Goal: Information Seeking & Learning: Find contact information

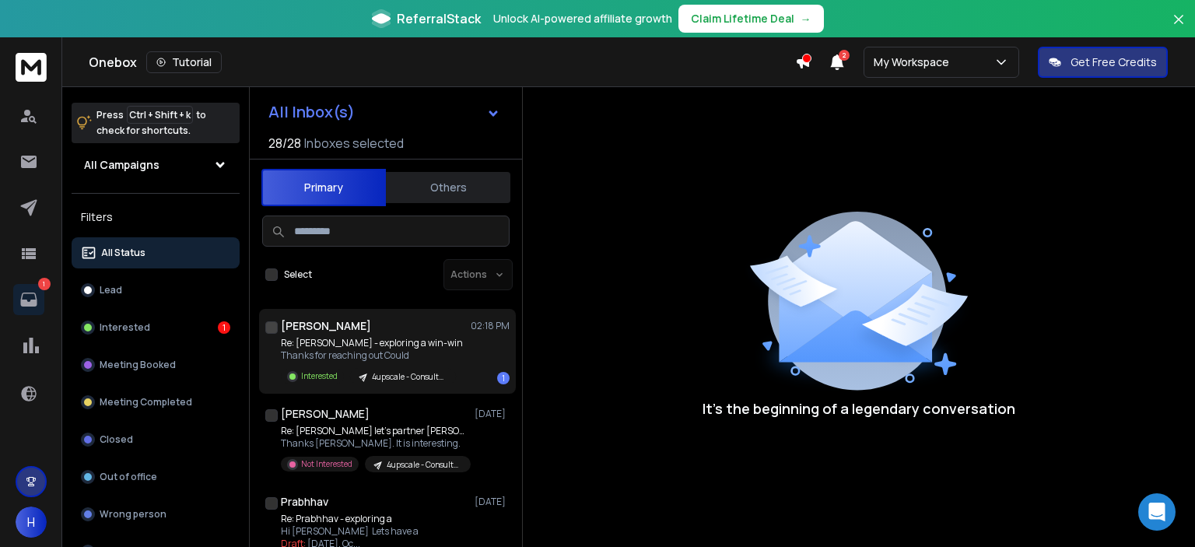
click at [379, 335] on div "[PERSON_NAME] 02:18 PM Re: [PERSON_NAME] - exploring a win-win Thanks for reach…" at bounding box center [395, 351] width 229 height 66
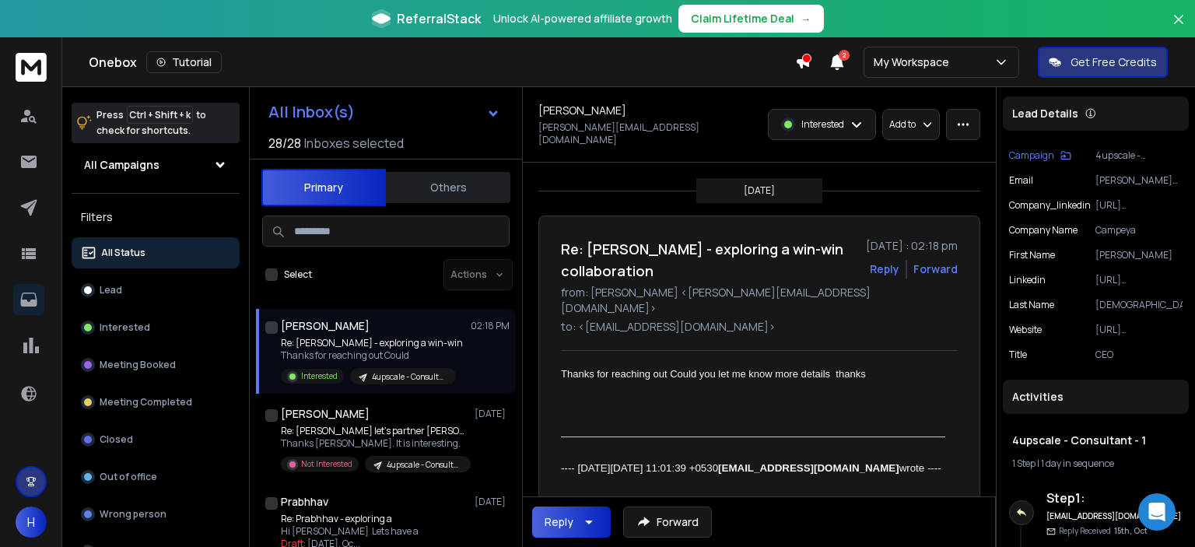
scroll to position [16, 0]
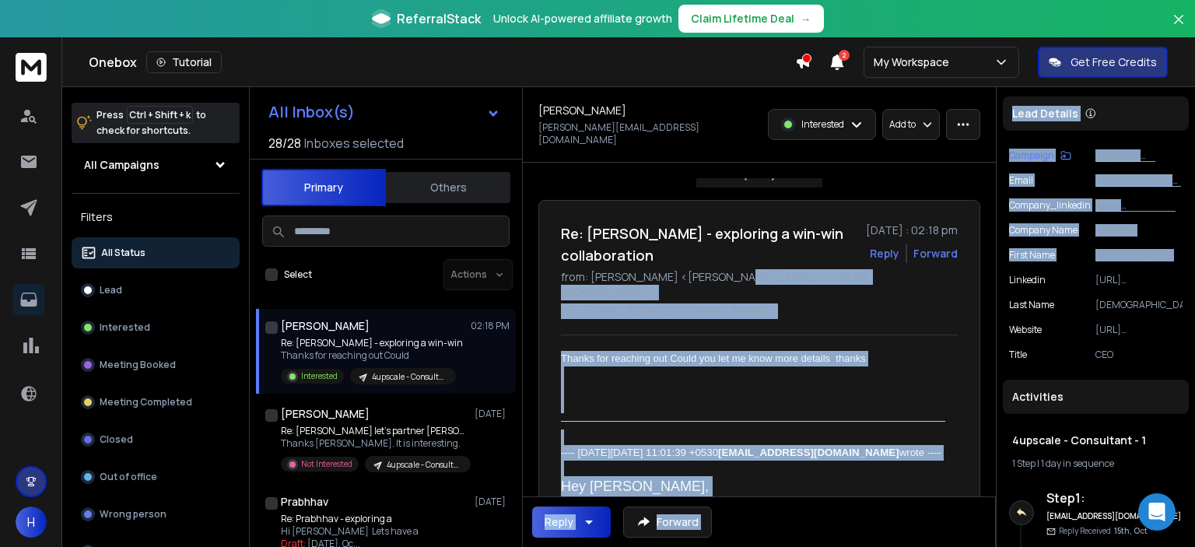
click at [994, 269] on div "All Inbox(s) 28 / 28 Inboxes selected Primary Others Select Actions [PERSON_NAM…" at bounding box center [722, 360] width 946 height 547
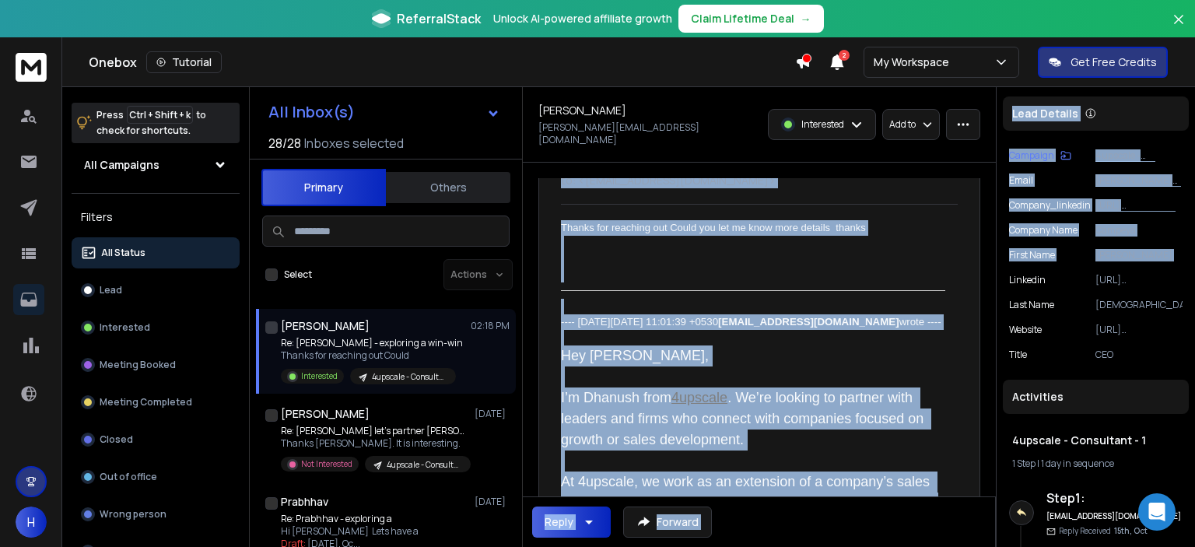
scroll to position [233, 0]
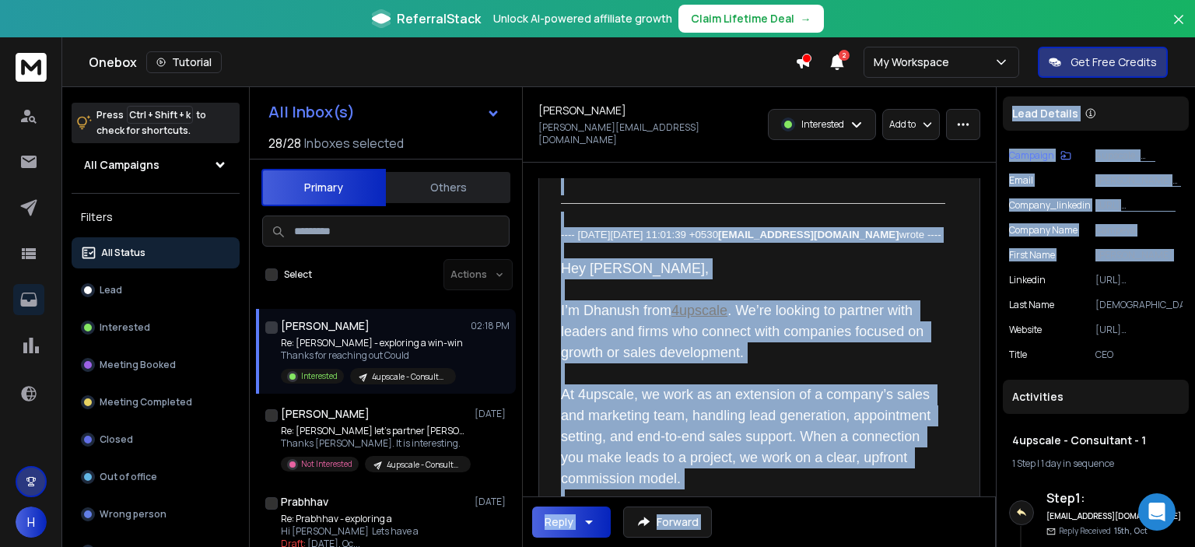
click at [784, 303] on span "I’m Dhanush from 4upscale . We’re looking to partner with leaders and firms who…" at bounding box center [744, 332] width 366 height 58
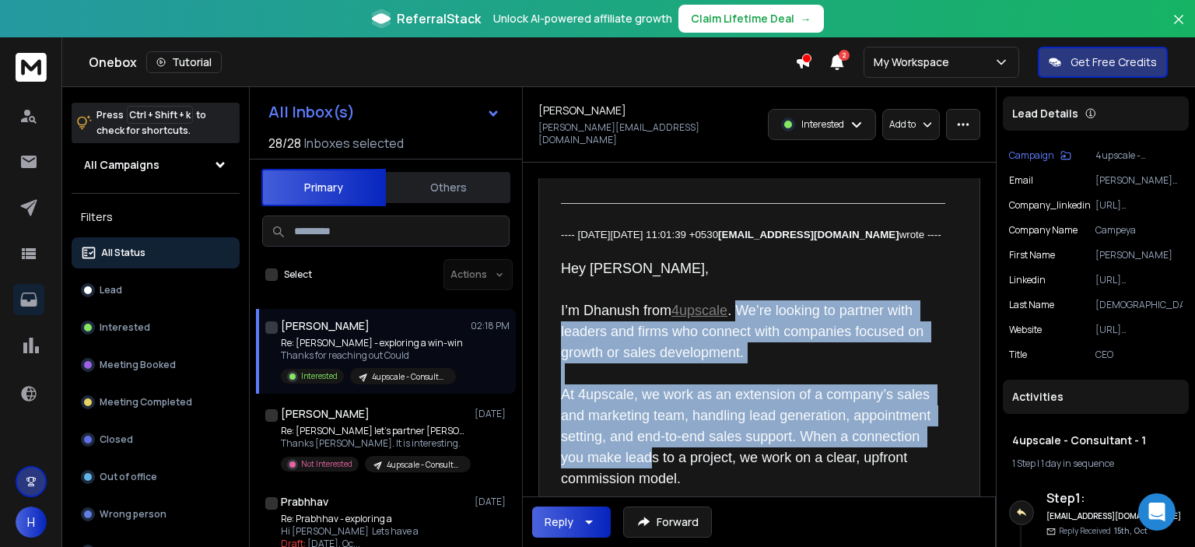
drag, startPoint x: 767, startPoint y: 295, endPoint x: 805, endPoint y: 440, distance: 150.4
click at [805, 440] on div "Hey [PERSON_NAME], I’m Dhanush from 4upscale . We’re looking to partner with le…" at bounding box center [753, 489] width 384 height 462
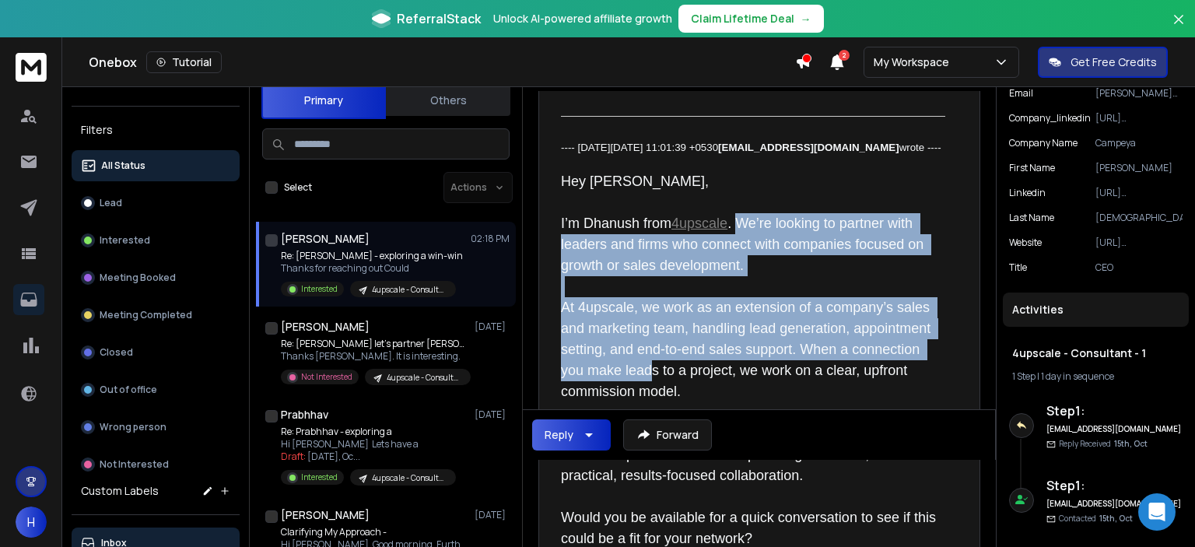
scroll to position [283, 0]
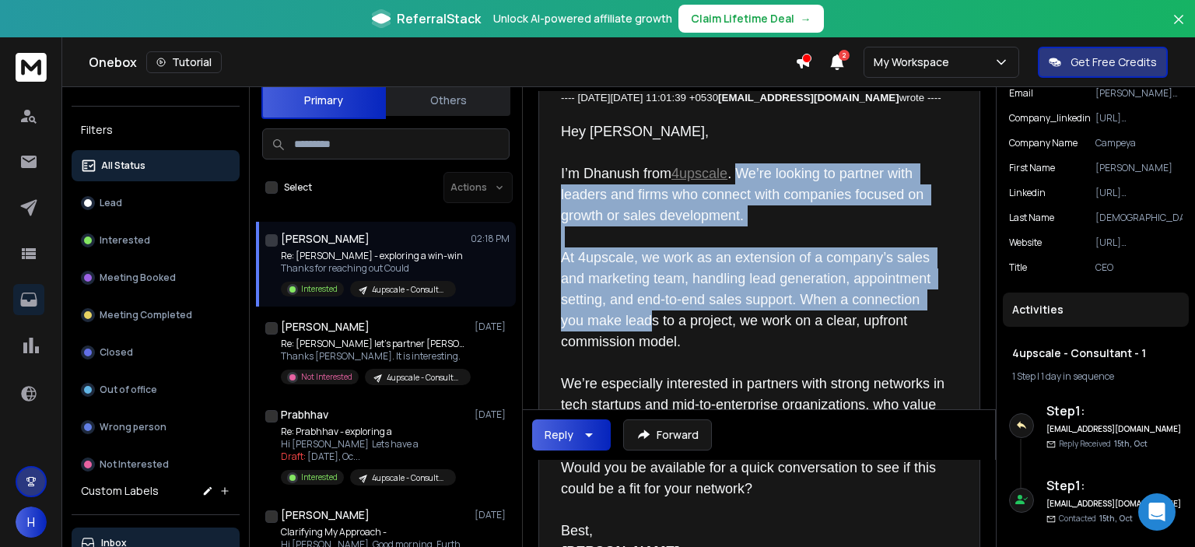
click at [934, 198] on div "I’m Dhanush from 4upscale . We’re looking to partner with leaders and firms who…" at bounding box center [753, 194] width 384 height 63
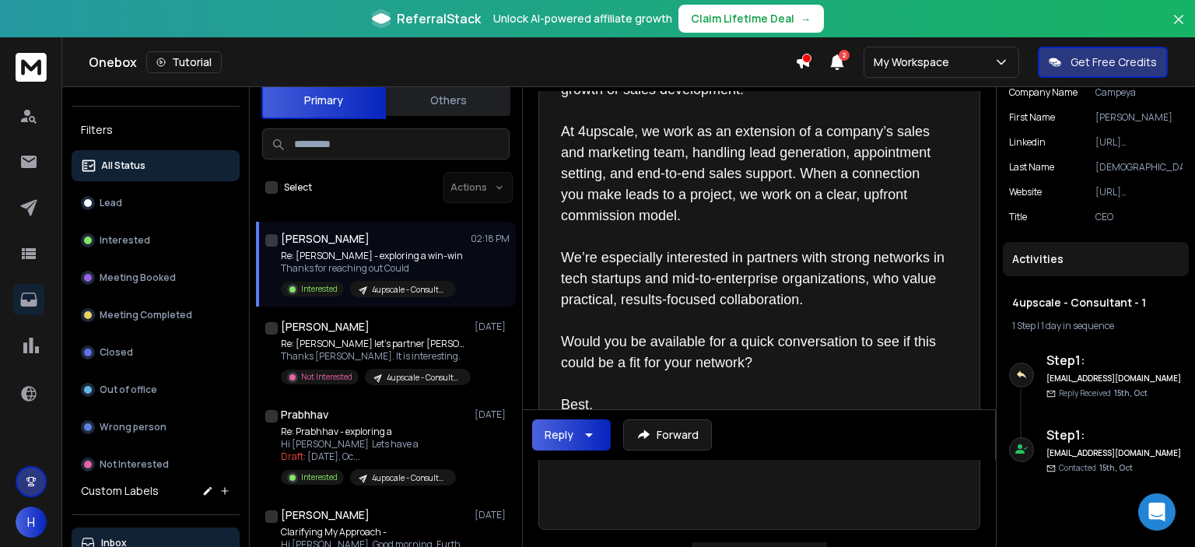
scroll to position [414, 0]
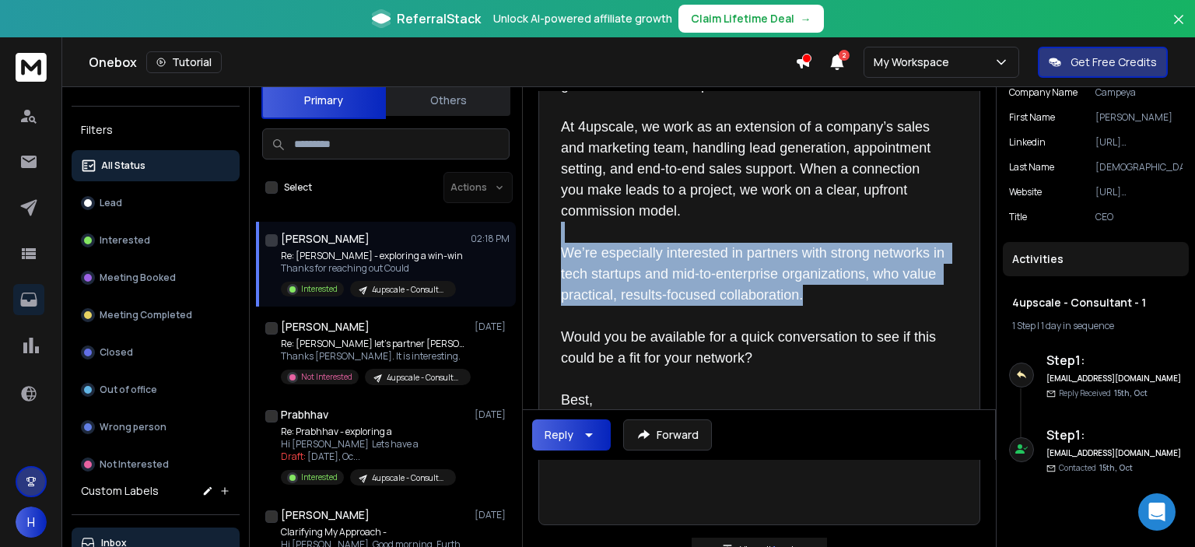
drag, startPoint x: 656, startPoint y: 302, endPoint x: 557, endPoint y: 218, distance: 129.7
click at [557, 218] on div "Re: [PERSON_NAME] - exploring a win-win collaboration [DATE] : 02:18 pm Reply F…" at bounding box center [759, 119] width 442 height 811
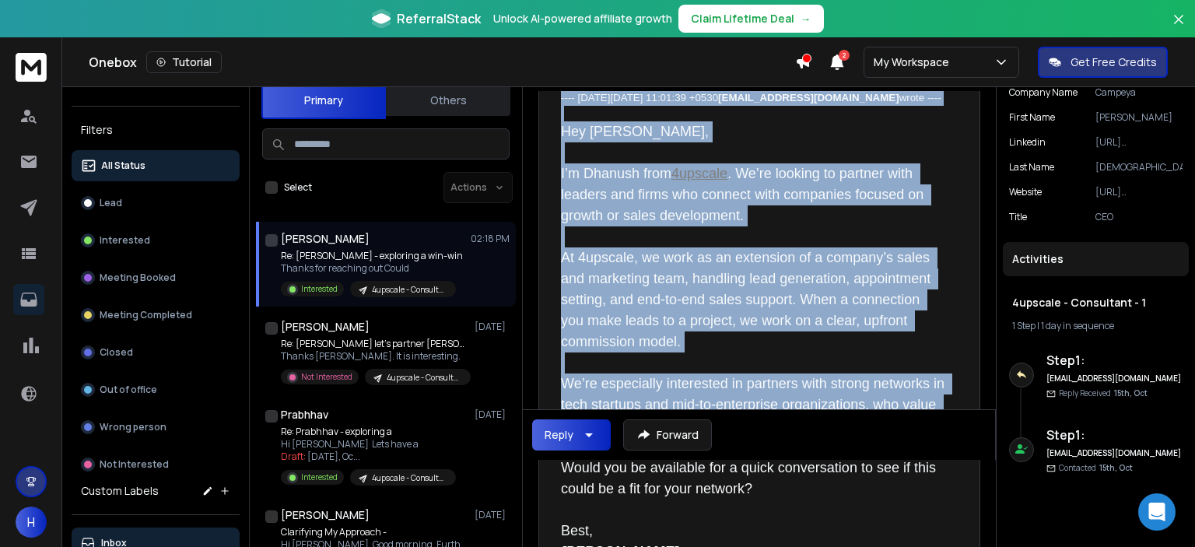
scroll to position [268, 0]
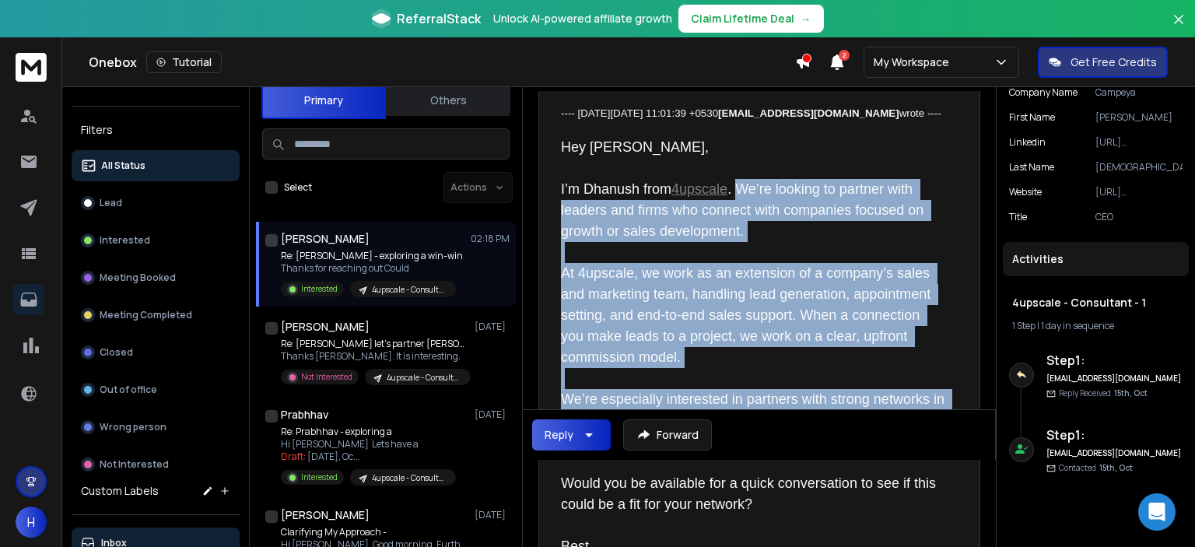
copy div "We’re looking to partner with leaders and firms who connect with companies focu…"
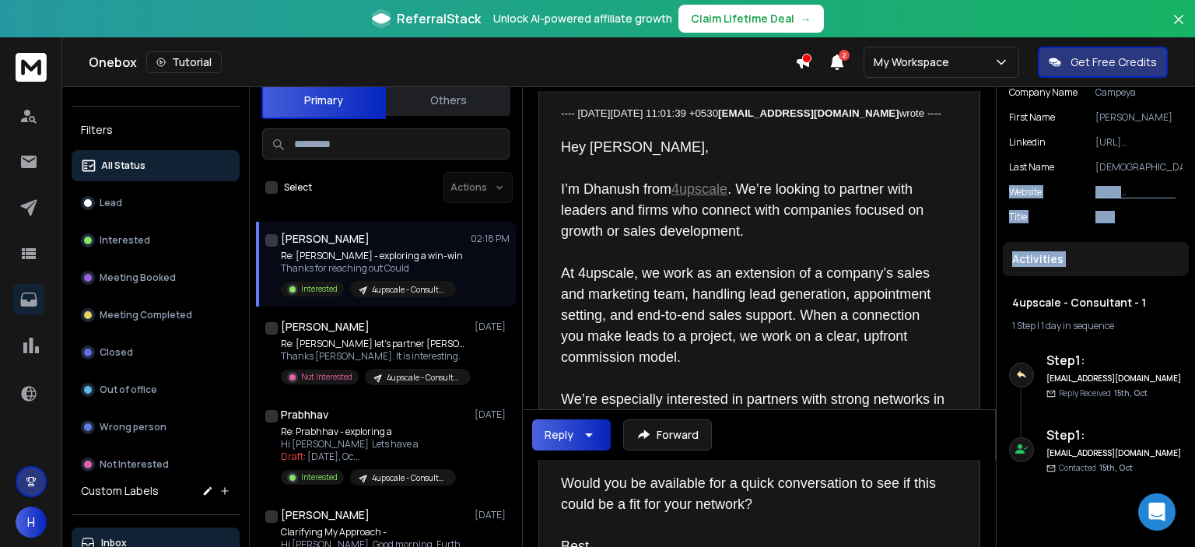
drag, startPoint x: 996, startPoint y: 281, endPoint x: 996, endPoint y: 190, distance: 91.0
click at [996, 190] on div "Lead Details Campaign 4upscale - Consultant - 1 Email [PERSON_NAME][EMAIL_ADDRE…" at bounding box center [1095, 273] width 199 height 547
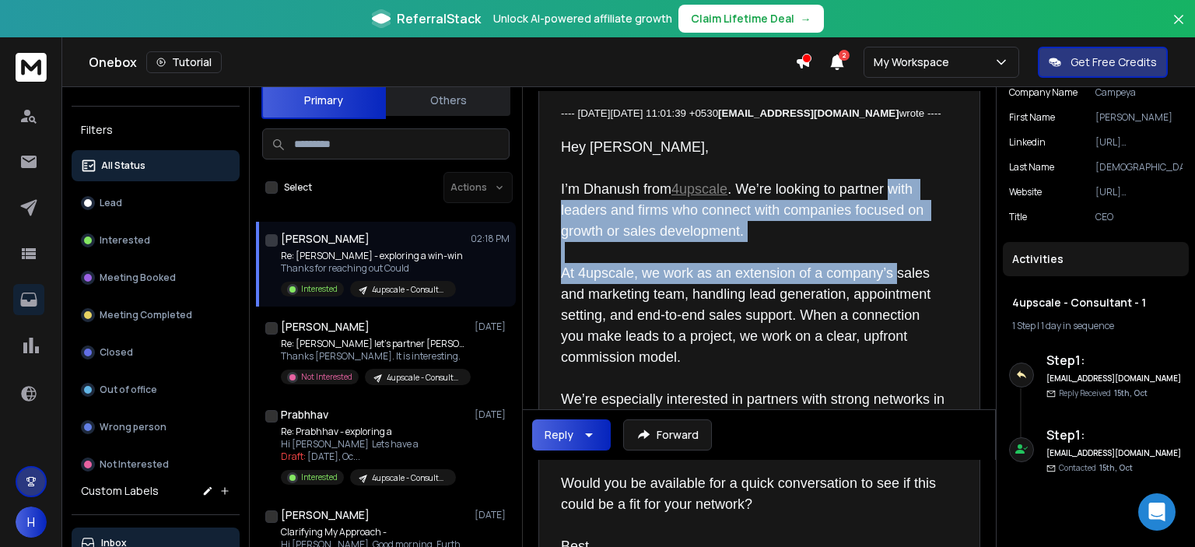
drag, startPoint x: 990, startPoint y: 264, endPoint x: 990, endPoint y: 169, distance: 94.9
click at [990, 169] on div "[DATE] Re: [PERSON_NAME] - exploring a win-win collaboration [DATE] : 02:18 pm …" at bounding box center [759, 247] width 473 height 848
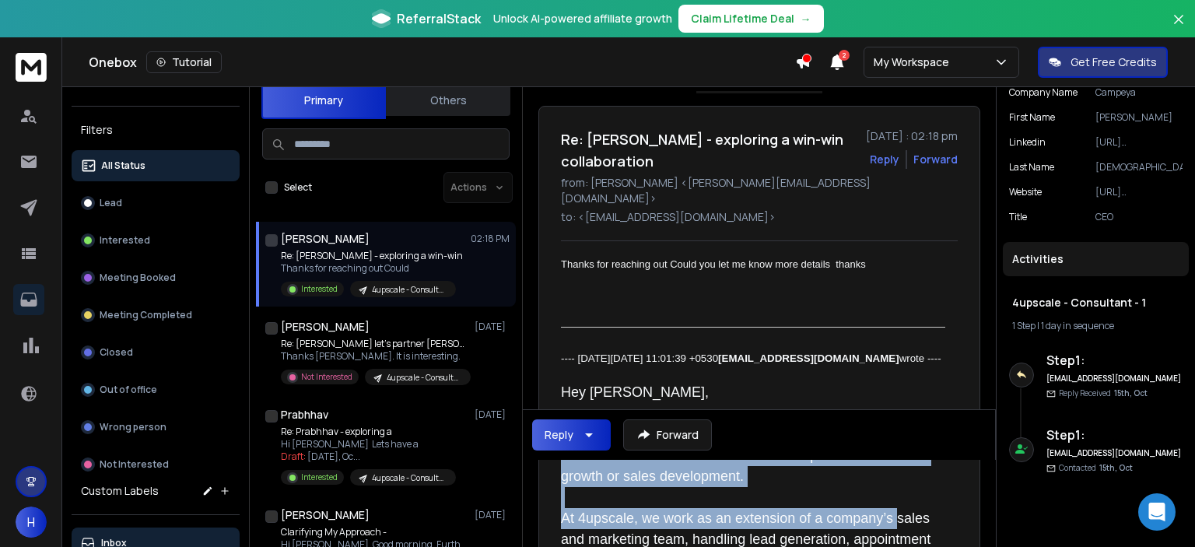
scroll to position [0, 0]
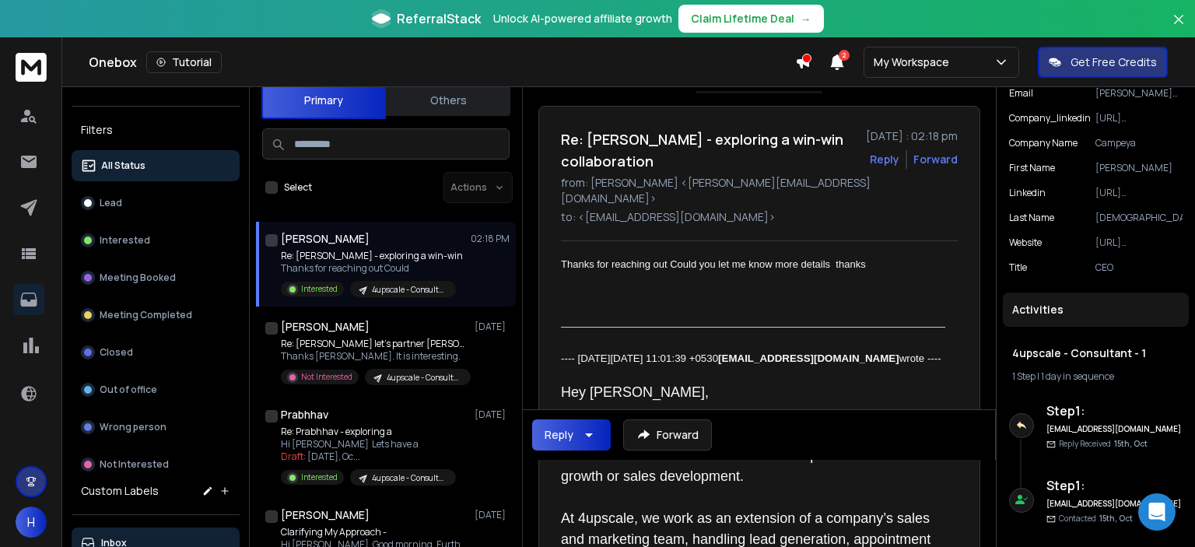
click at [1131, 124] on div "Campaign 4upscale - Consultant - 1 Email [PERSON_NAME][EMAIL_ADDRESS][DOMAIN_NA…" at bounding box center [1096, 168] width 186 height 249
click at [1124, 131] on div "Campaign 4upscale - Consultant - 1 Email [PERSON_NAME][EMAIL_ADDRESS][DOMAIN_NA…" at bounding box center [1096, 168] width 186 height 249
click at [1097, 188] on p "[URL][DOMAIN_NAME]" at bounding box center [1139, 193] width 87 height 12
click at [361, 269] on p "Thanks for reaching out Could" at bounding box center [372, 268] width 182 height 12
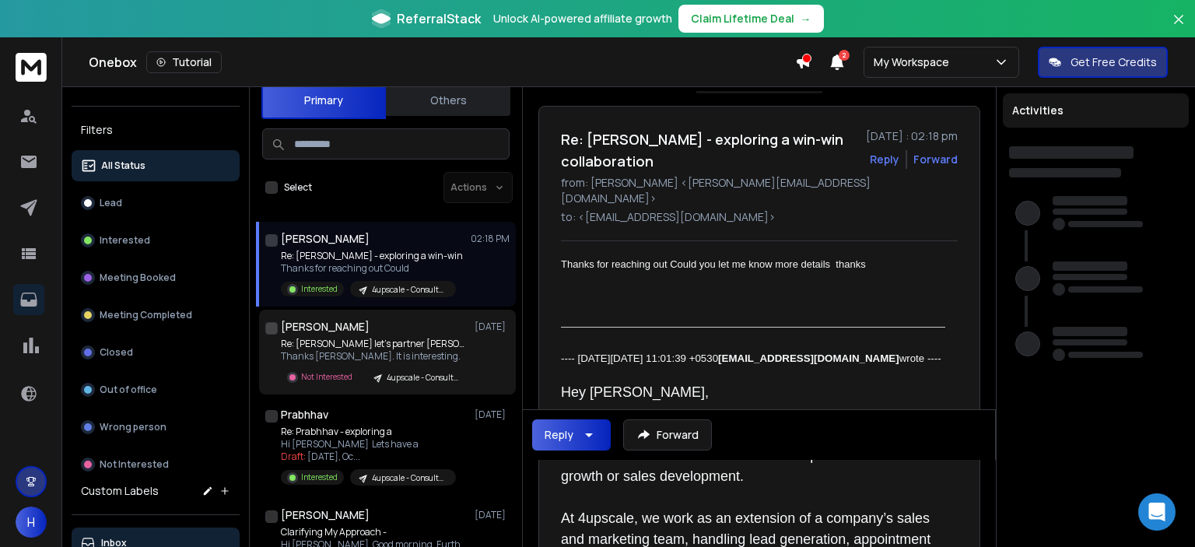
click at [345, 345] on p "Re: [PERSON_NAME] let’s partner [PERSON_NAME]" at bounding box center [374, 344] width 187 height 12
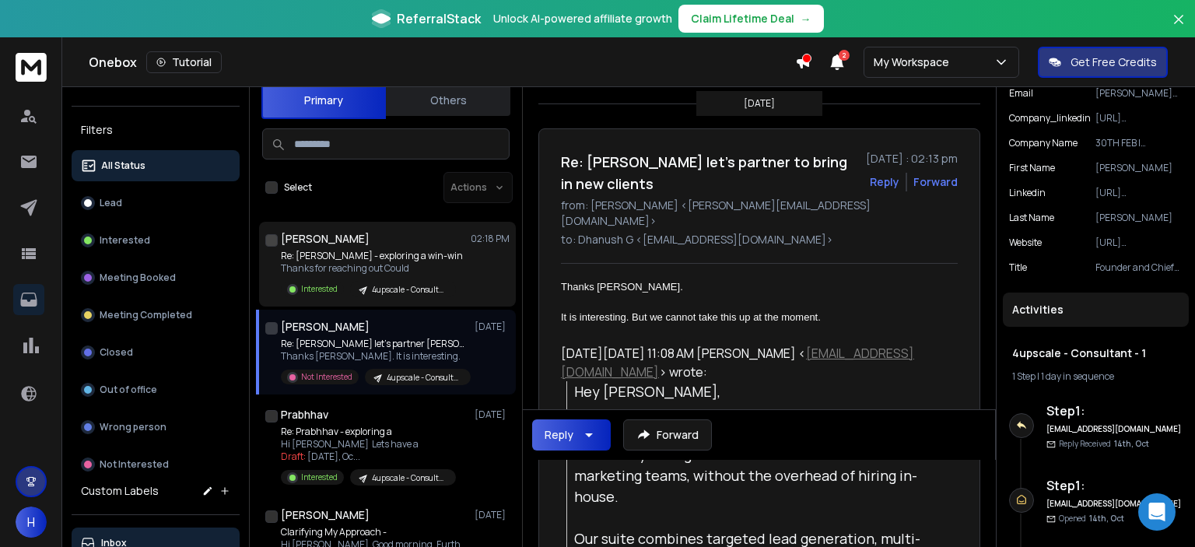
click at [382, 247] on div "[PERSON_NAME] 02:18 PM Re: [PERSON_NAME] - exploring a win-win Thanks for reach…" at bounding box center [395, 264] width 229 height 66
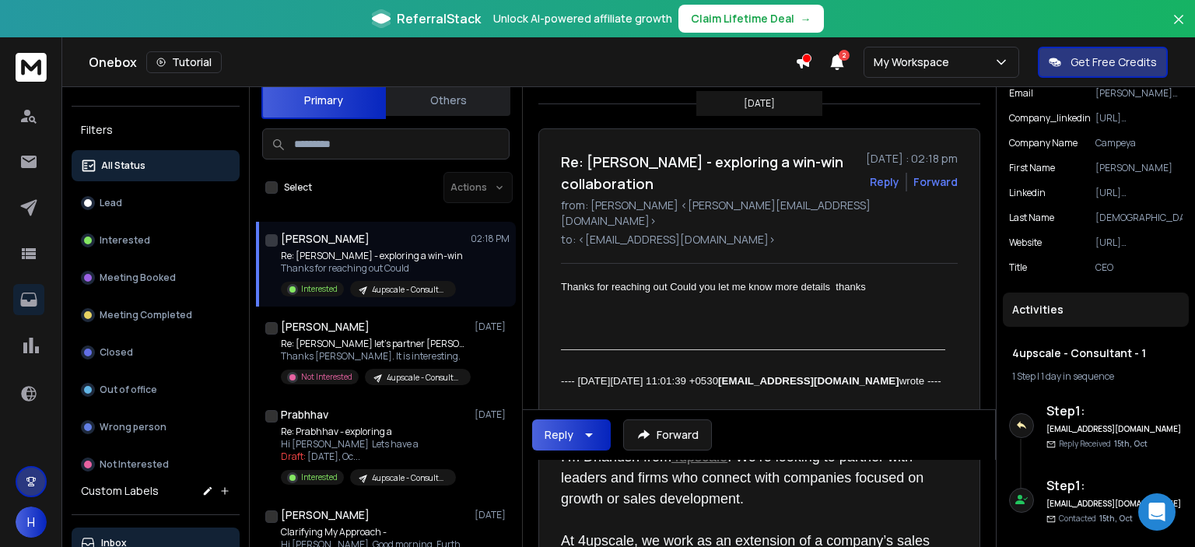
click at [1183, 15] on icon "Close banner" at bounding box center [1179, 19] width 14 height 14
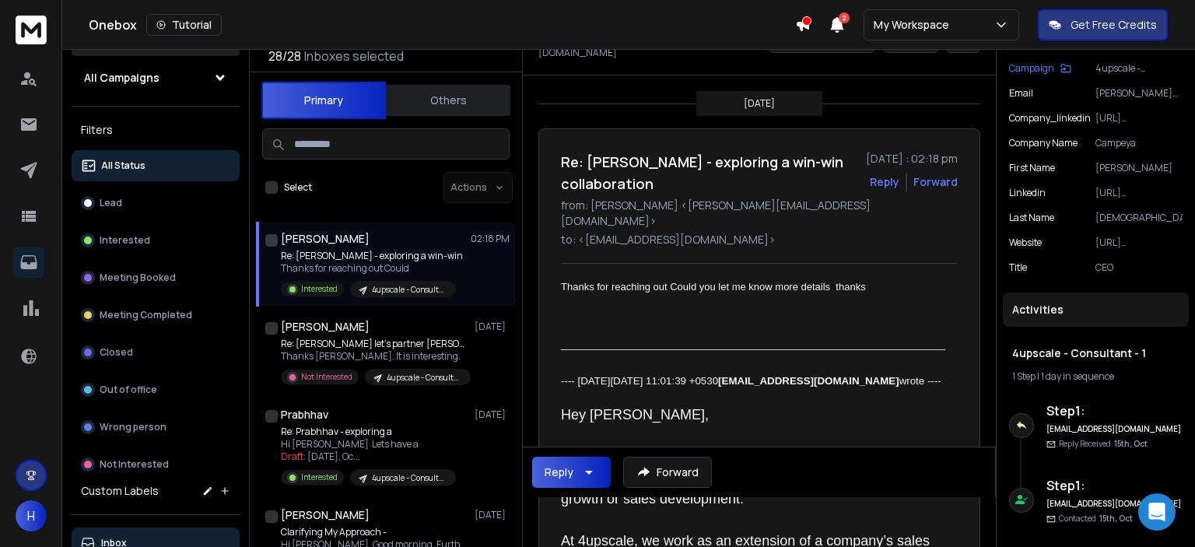
scroll to position [50, 0]
click at [1068, 63] on icon at bounding box center [1066, 68] width 11 height 11
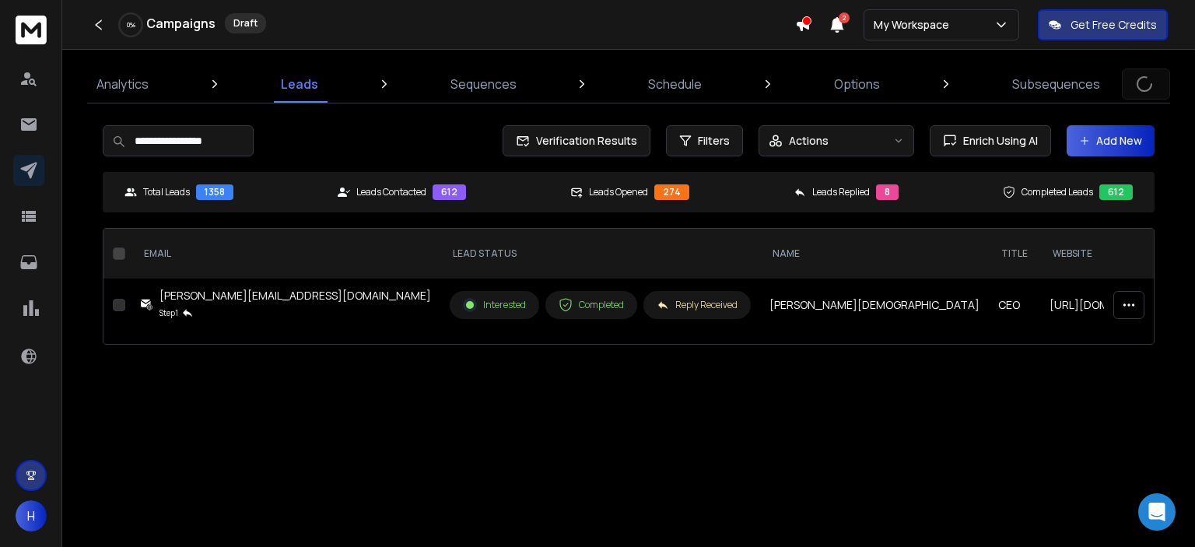
click at [1040, 296] on td "[URL][DOMAIN_NAME]" at bounding box center [1108, 305] width 136 height 53
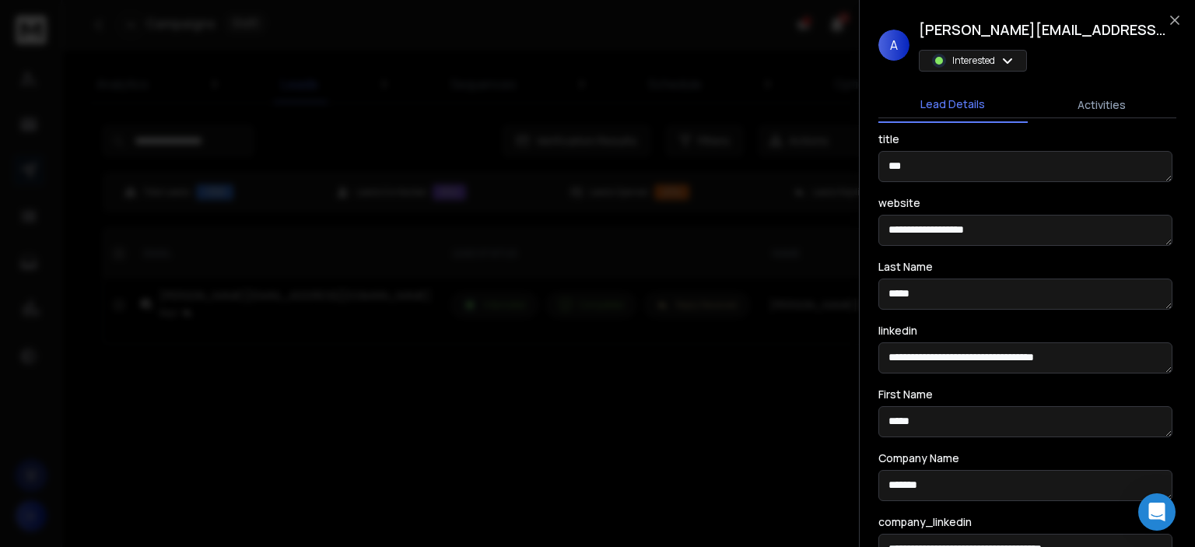
drag, startPoint x: 1086, startPoint y: 360, endPoint x: 890, endPoint y: 374, distance: 196.6
click at [890, 374] on form "**********" at bounding box center [1027, 380] width 298 height 493
